Goal: Check status

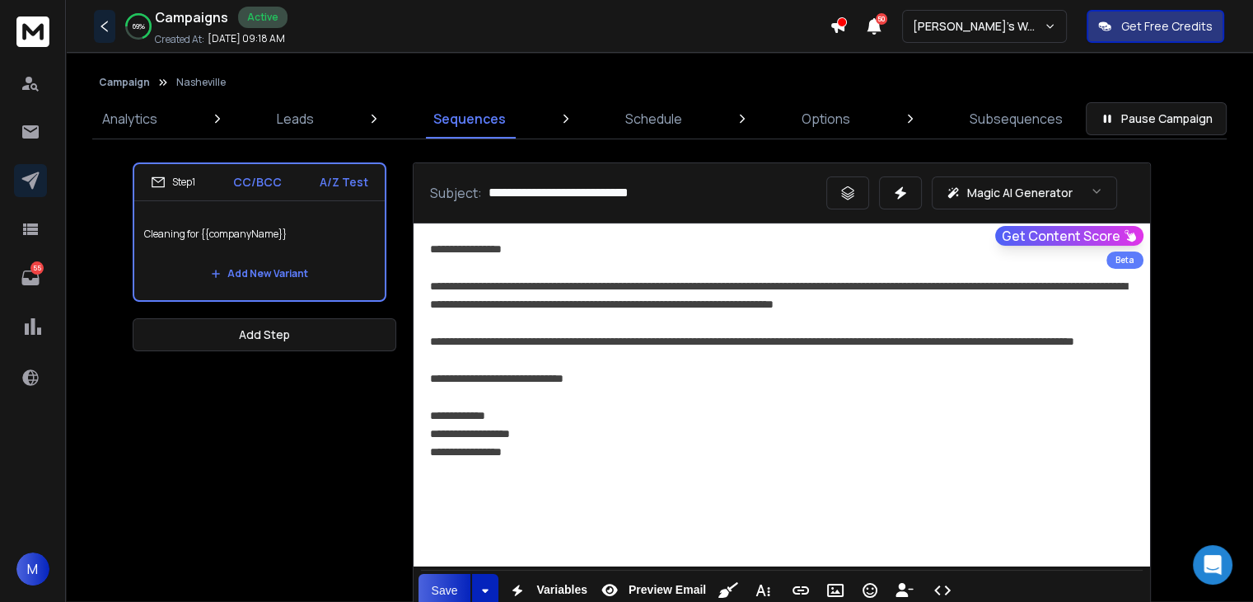
click at [110, 19] on icon at bounding box center [104, 26] width 15 height 15
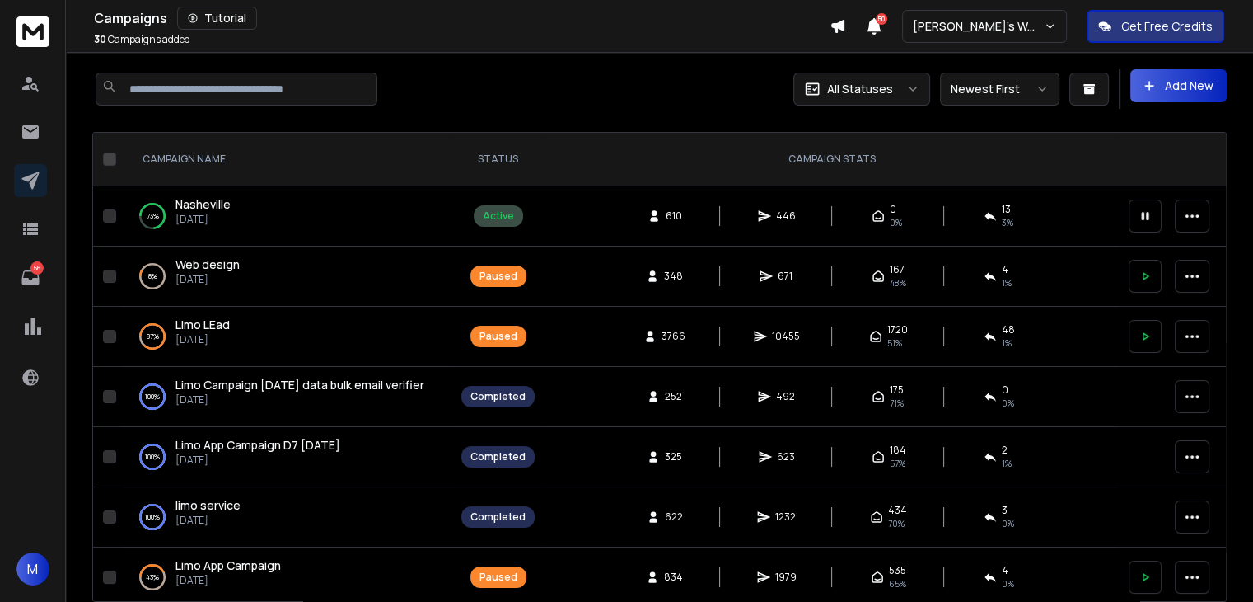
click at [211, 197] on span "Nasheville" at bounding box center [203, 204] width 55 height 16
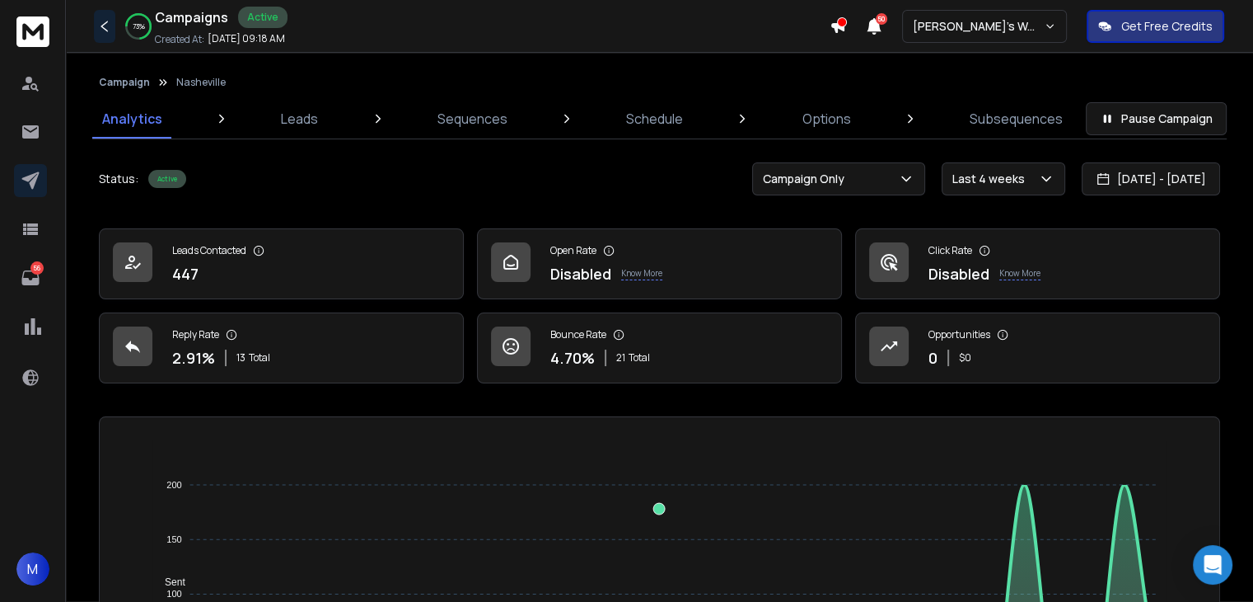
click at [102, 27] on icon at bounding box center [104, 26] width 15 height 15
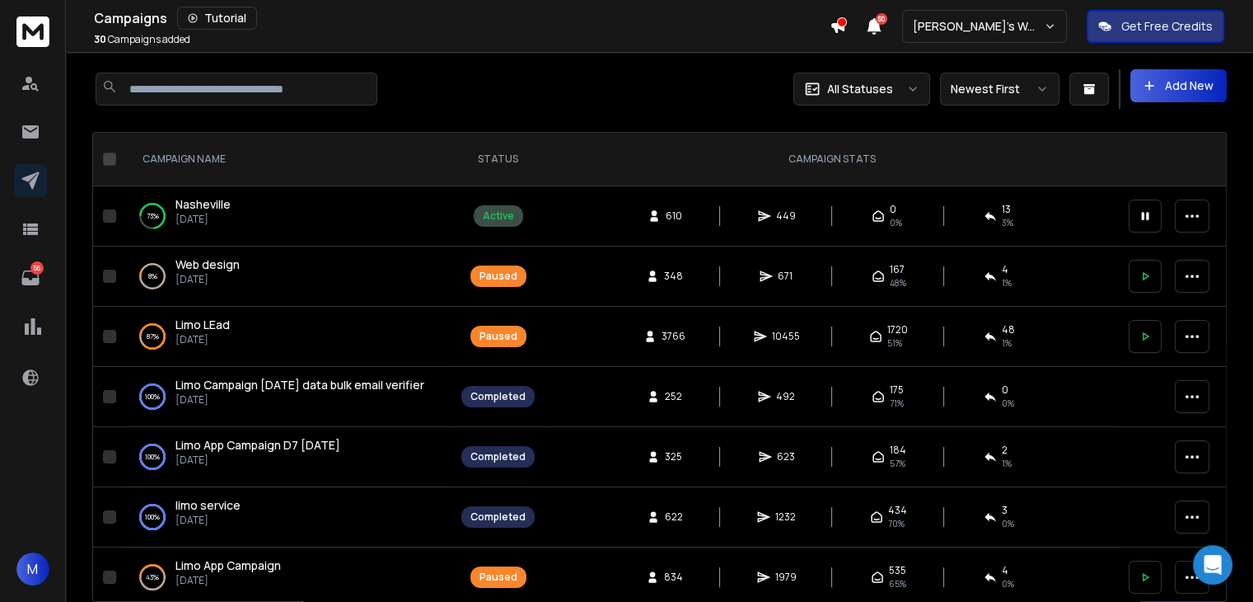
click at [233, 205] on div "73 % Nasheville 4 days ago" at bounding box center [287, 216] width 296 height 40
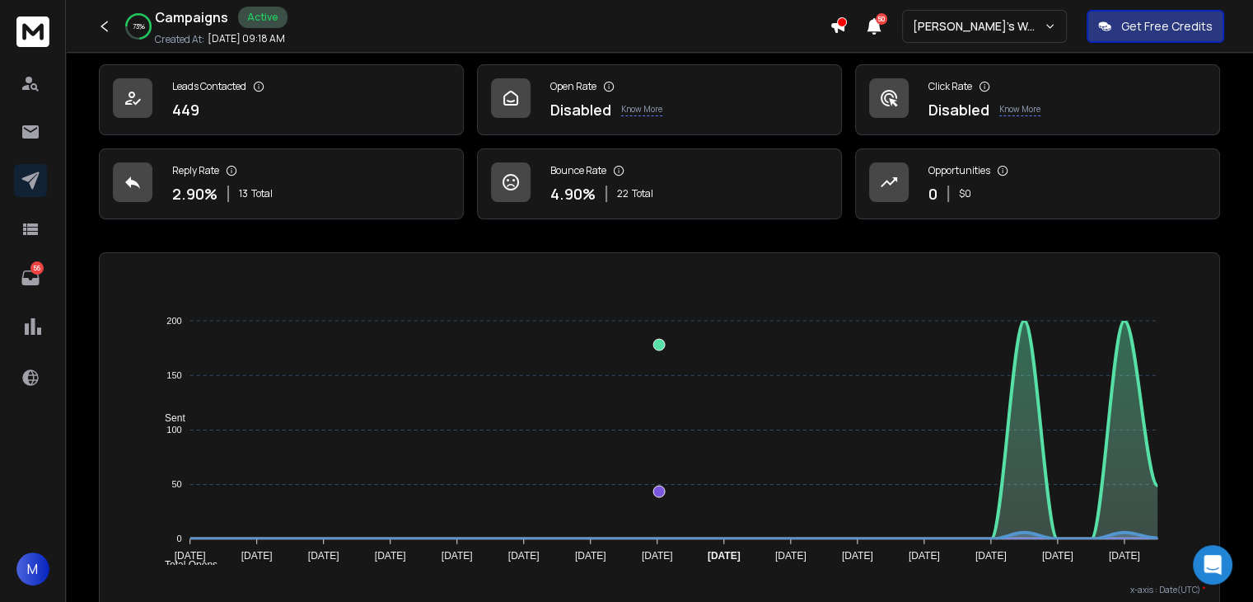
scroll to position [165, 0]
